Goal: Task Accomplishment & Management: Manage account settings

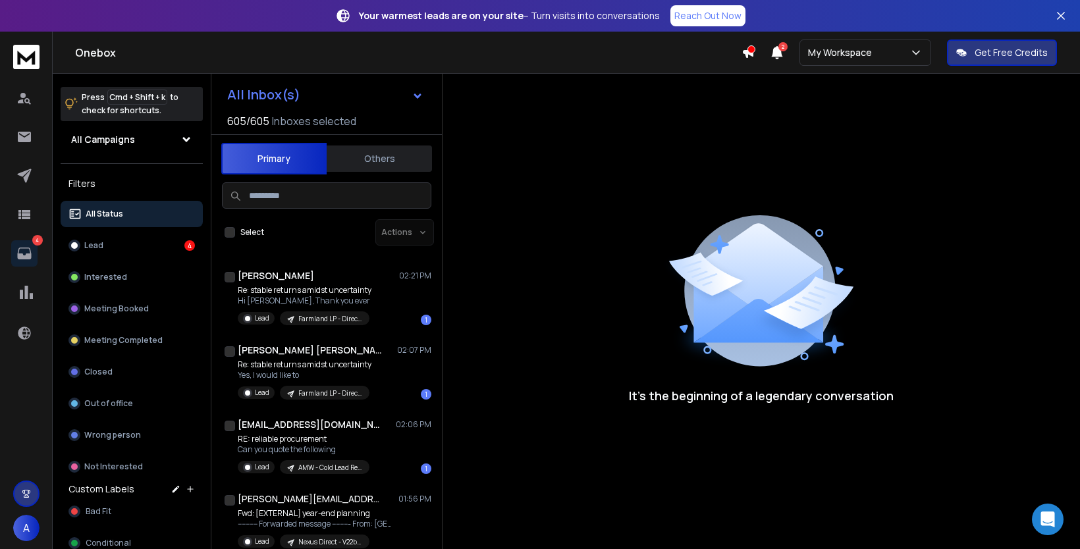
scroll to position [659, 0]
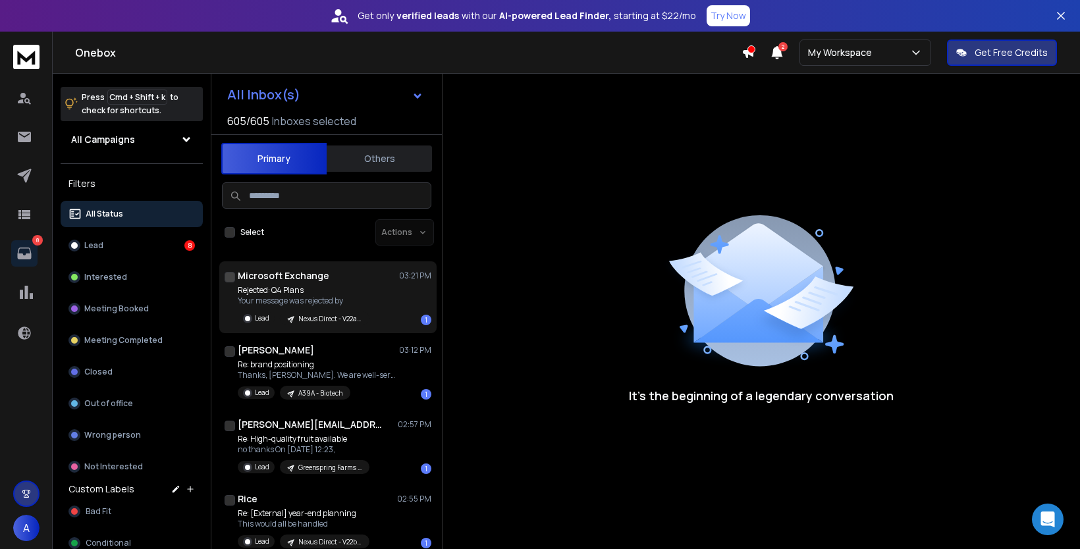
click at [350, 293] on p "Rejected: Q4 Plans" at bounding box center [304, 290] width 132 height 11
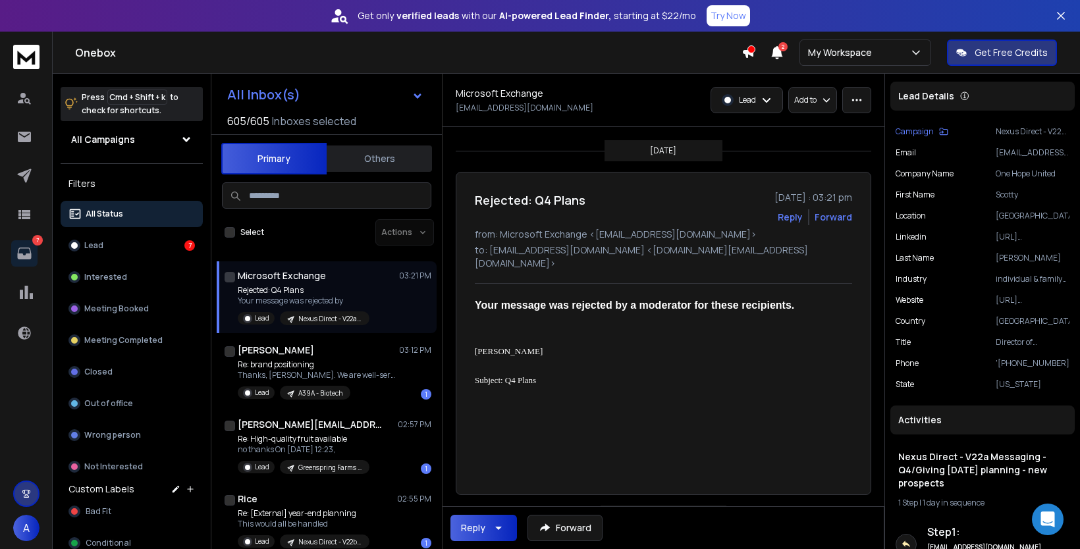
click at [232, 276] on button "button" at bounding box center [230, 277] width 11 height 11
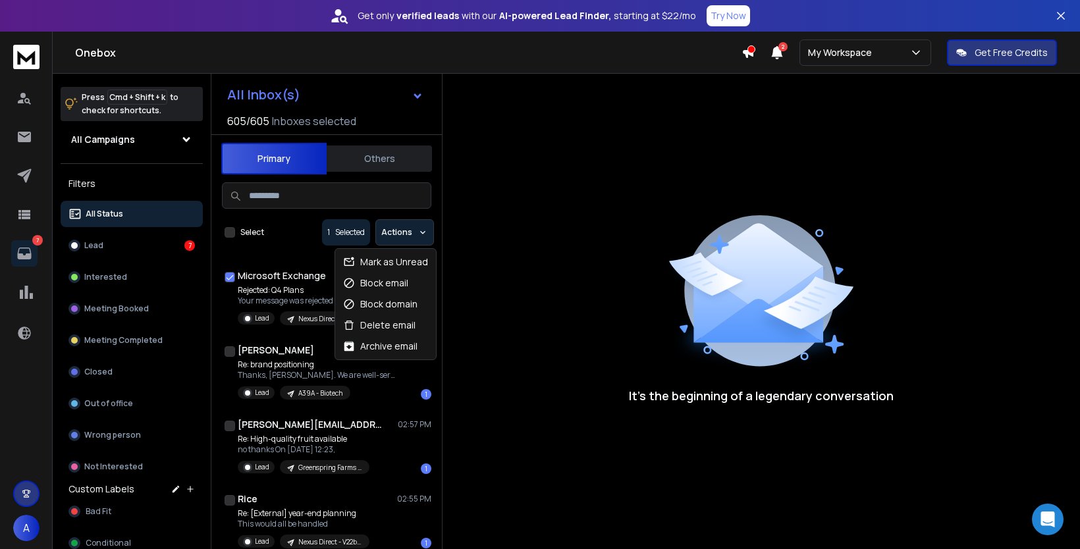
click at [419, 235] on icon "button" at bounding box center [423, 232] width 11 height 11
click at [387, 321] on div "Delete email" at bounding box center [379, 325] width 72 height 13
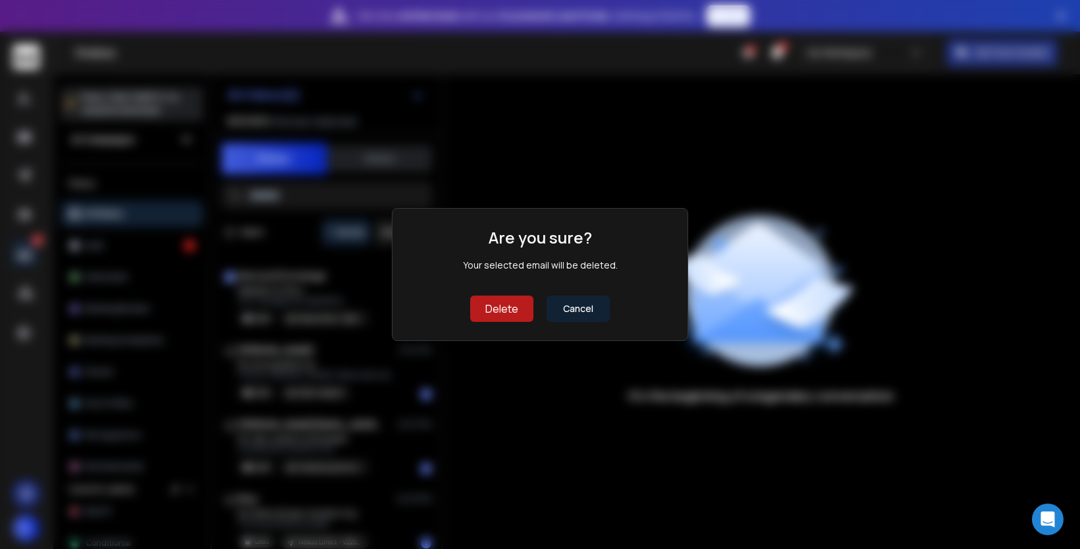
click at [494, 306] on button "Delete" at bounding box center [501, 309] width 63 height 26
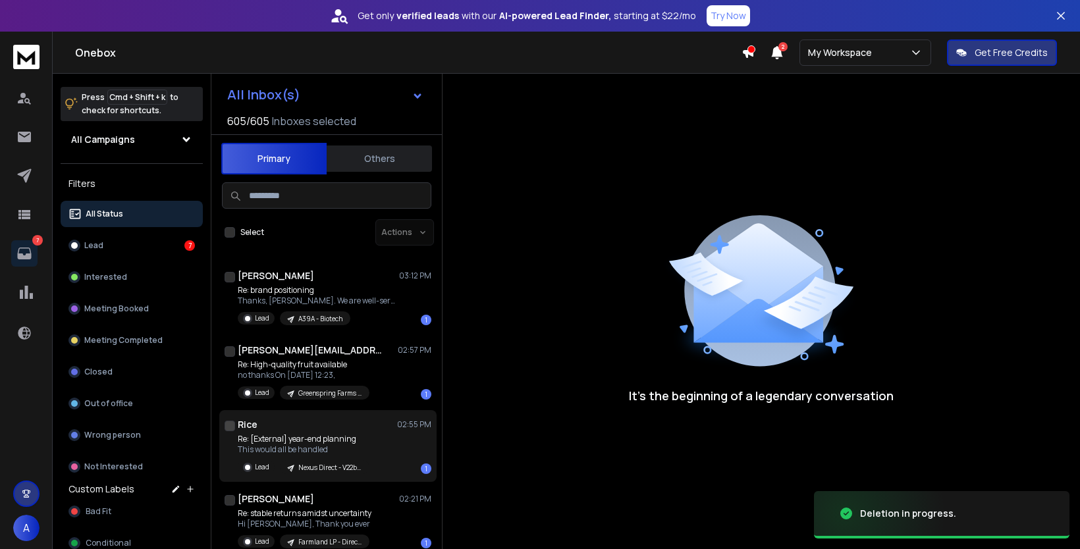
click at [286, 443] on p "Re: [External] year-end planning" at bounding box center [304, 439] width 132 height 11
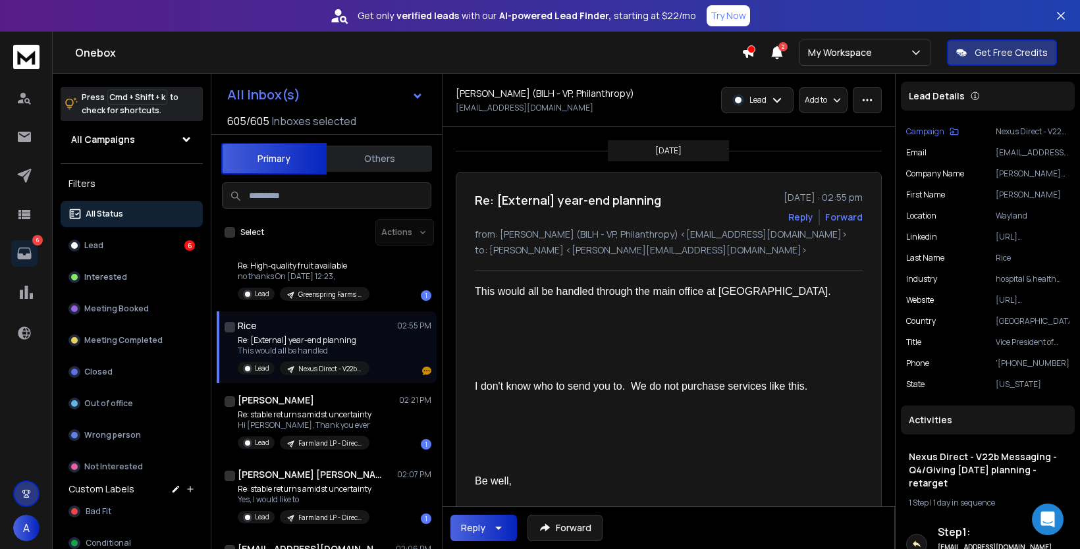
scroll to position [105, 0]
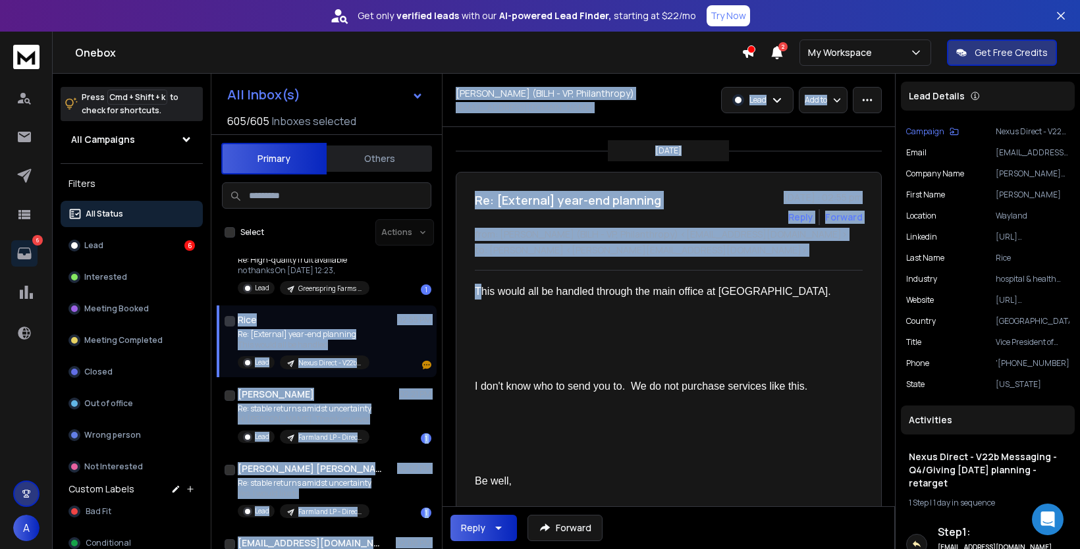
drag, startPoint x: 441, startPoint y: 286, endPoint x: 444, endPoint y: 296, distance: 9.6
click at [444, 300] on div "All Inbox(s) 605 / 605 Inboxes selected Primary Others Select Actions David Mal…" at bounding box center [645, 348] width 869 height 549
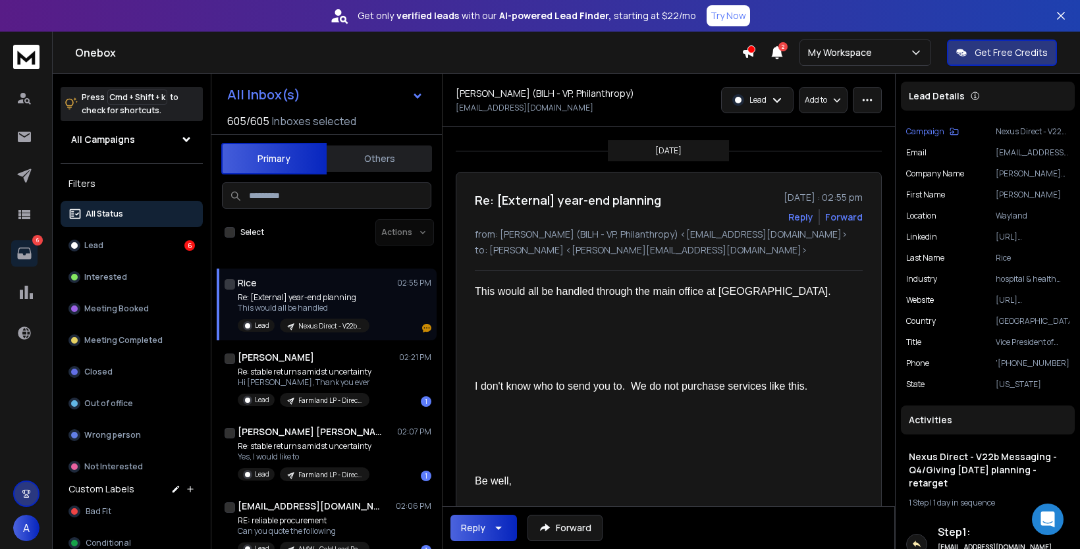
scroll to position [129, 0]
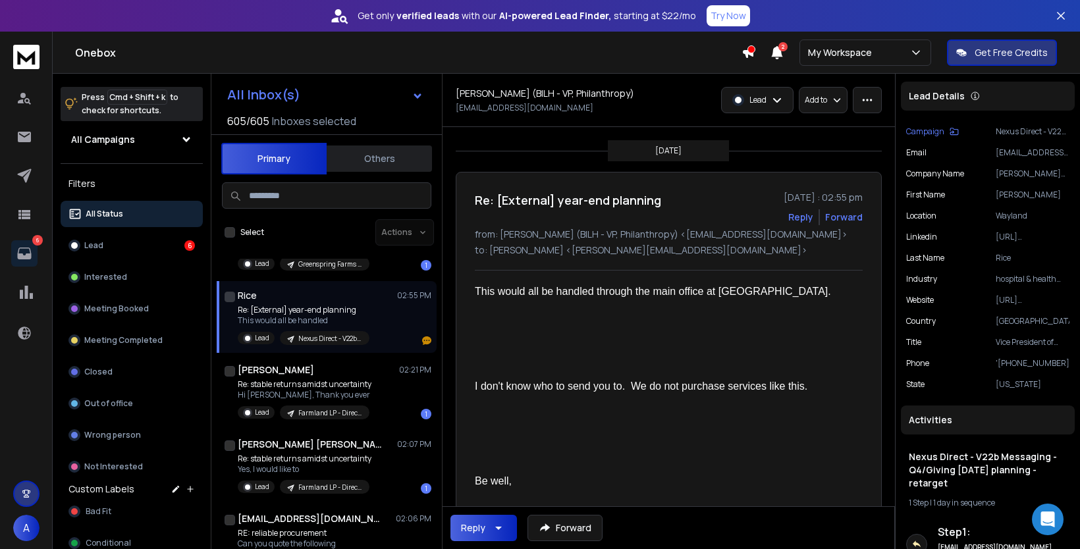
click at [229, 293] on button "button" at bounding box center [230, 297] width 11 height 11
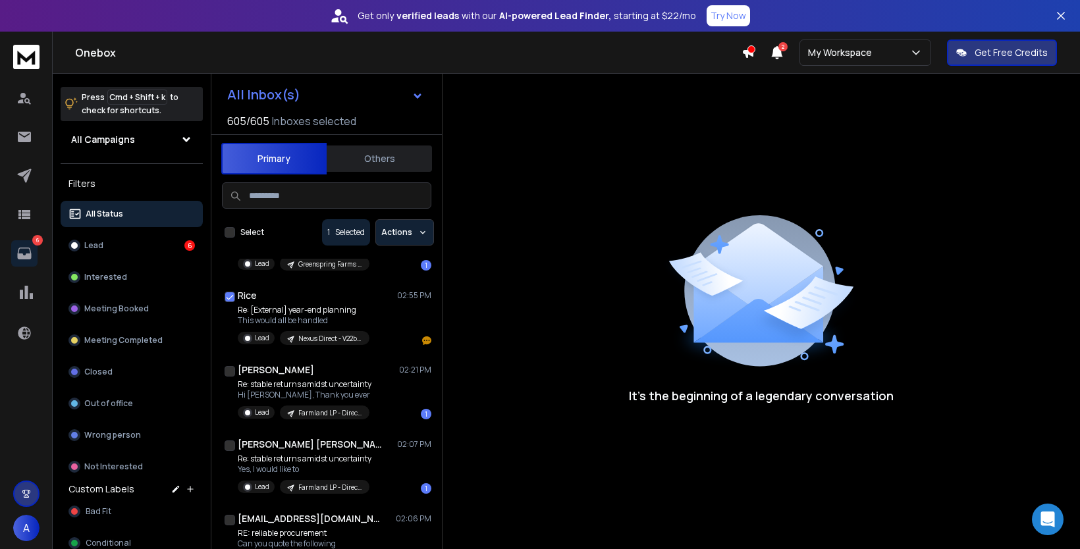
click at [421, 231] on icon "button" at bounding box center [423, 232] width 11 height 11
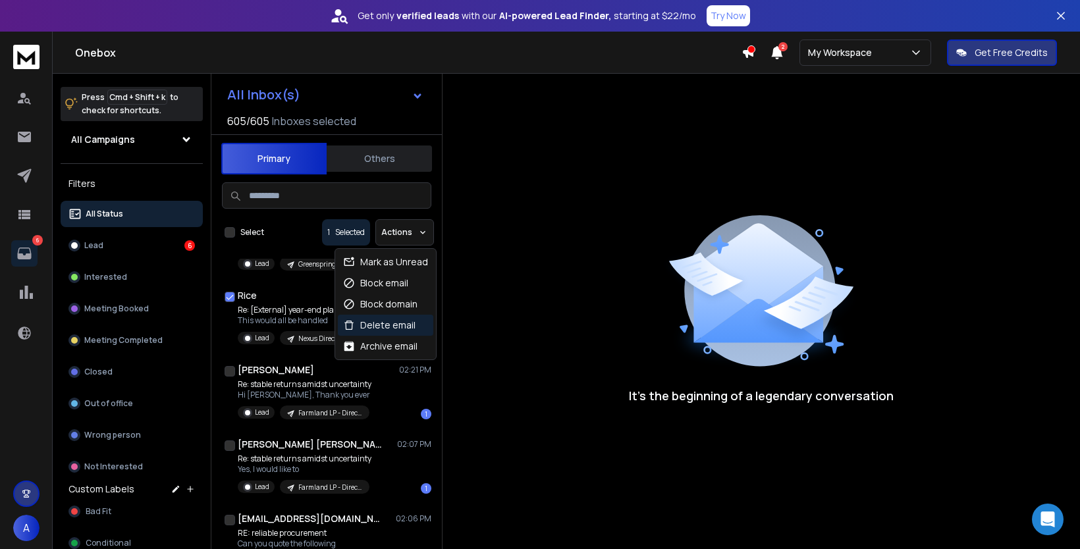
click at [385, 326] on div "Delete email" at bounding box center [379, 325] width 72 height 13
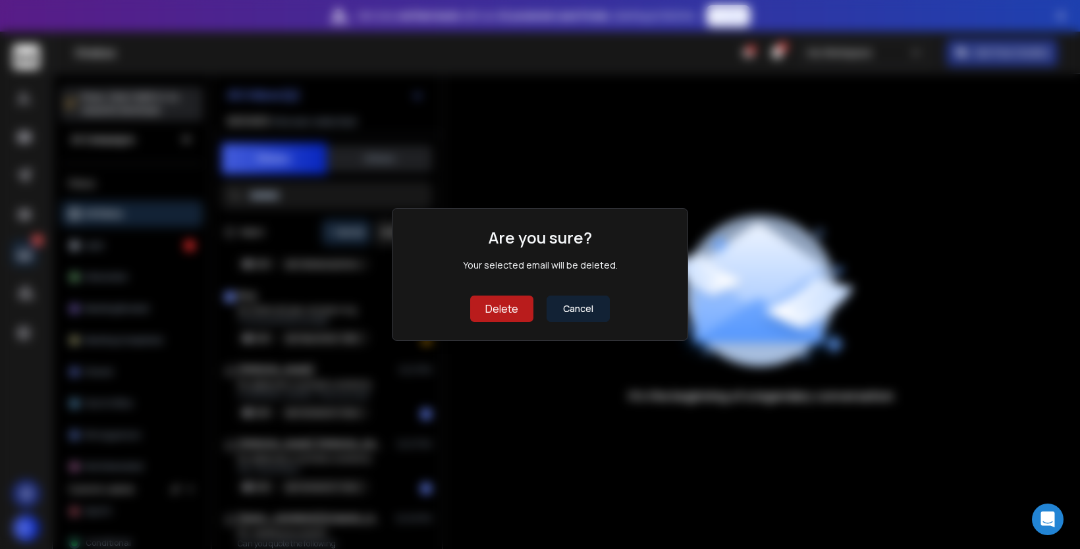
click at [492, 314] on button "Delete" at bounding box center [501, 309] width 63 height 26
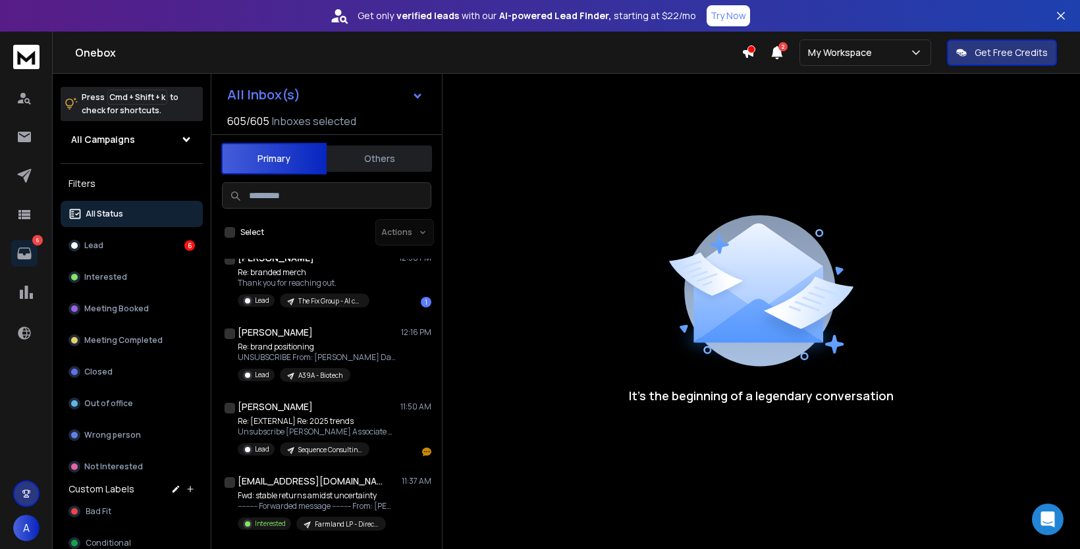
scroll to position [688, 0]
